Goal: Communication & Community: Answer question/provide support

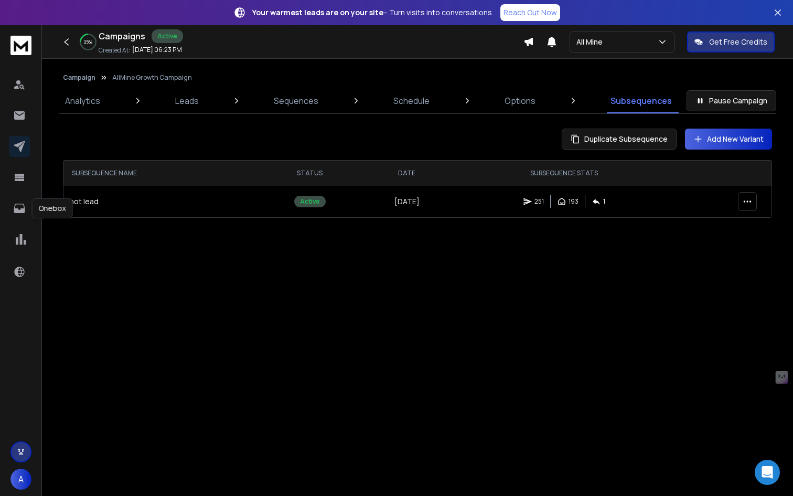
click at [21, 213] on icon at bounding box center [19, 208] width 13 height 13
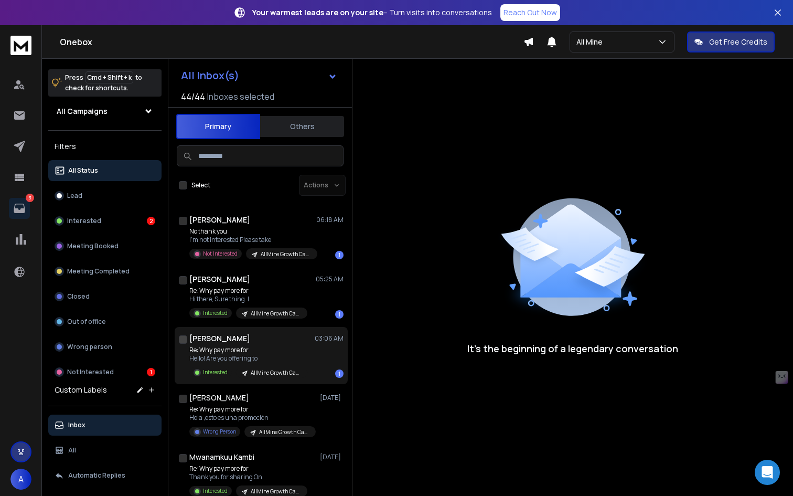
click at [264, 355] on p "Hello! Are you offering to" at bounding box center [248, 358] width 118 height 8
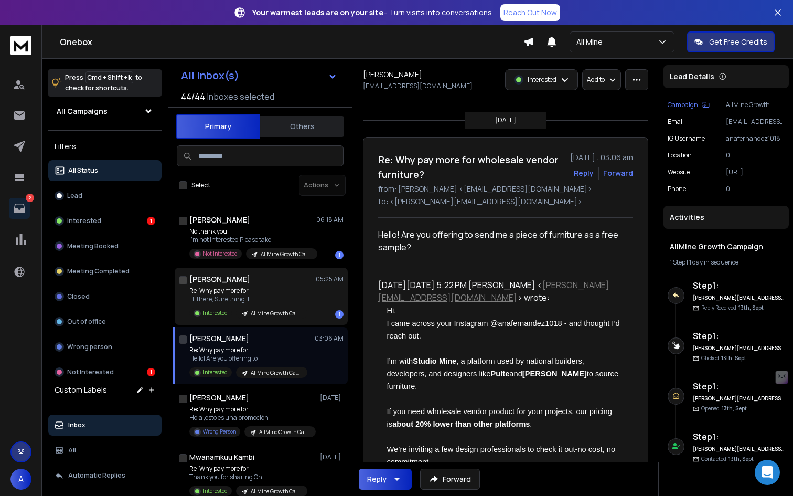
click at [268, 284] on div "[PERSON_NAME] 05:25 AM Re: Why pay more for Hi there, Sure thing. I Interested …" at bounding box center [266, 296] width 154 height 45
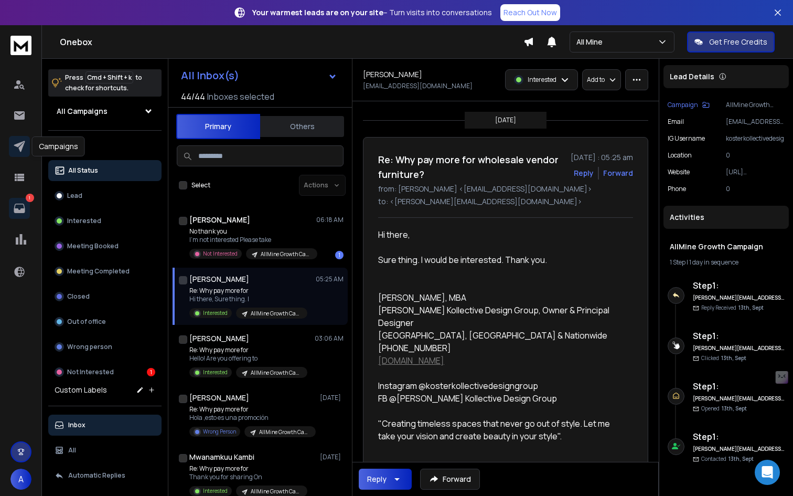
click at [18, 139] on link at bounding box center [19, 146] width 21 height 21
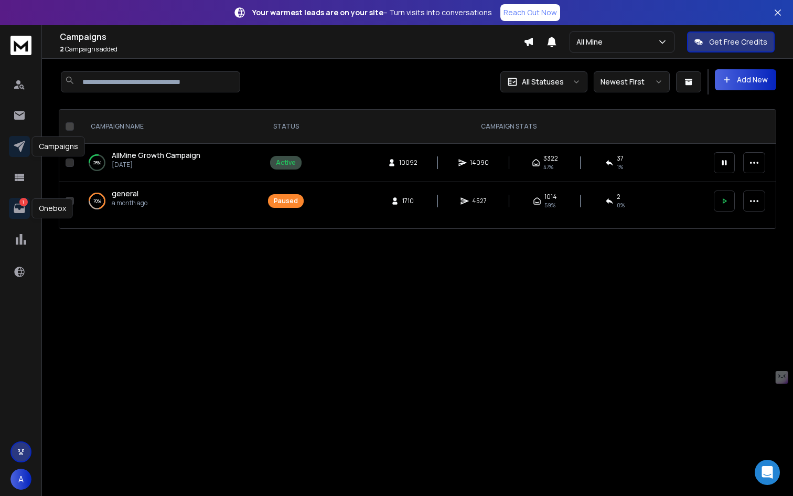
click at [17, 203] on icon at bounding box center [19, 208] width 13 height 13
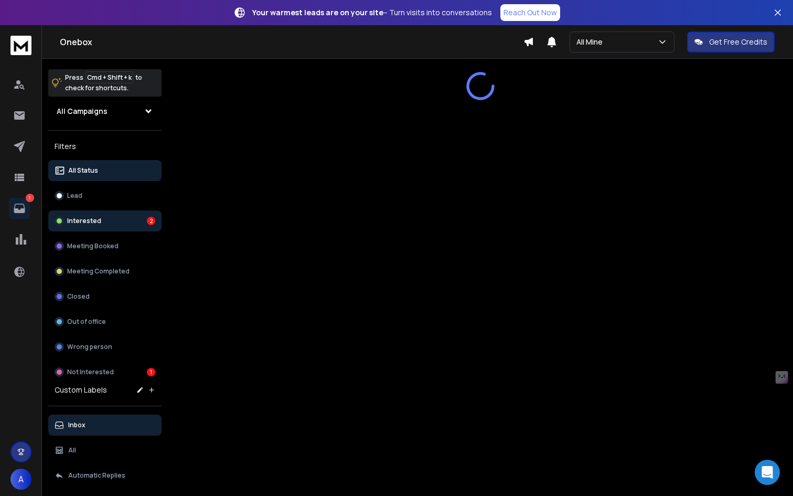
click at [115, 221] on button "Interested 2" at bounding box center [104, 220] width 113 height 21
